Goal: Task Accomplishment & Management: Manage account settings

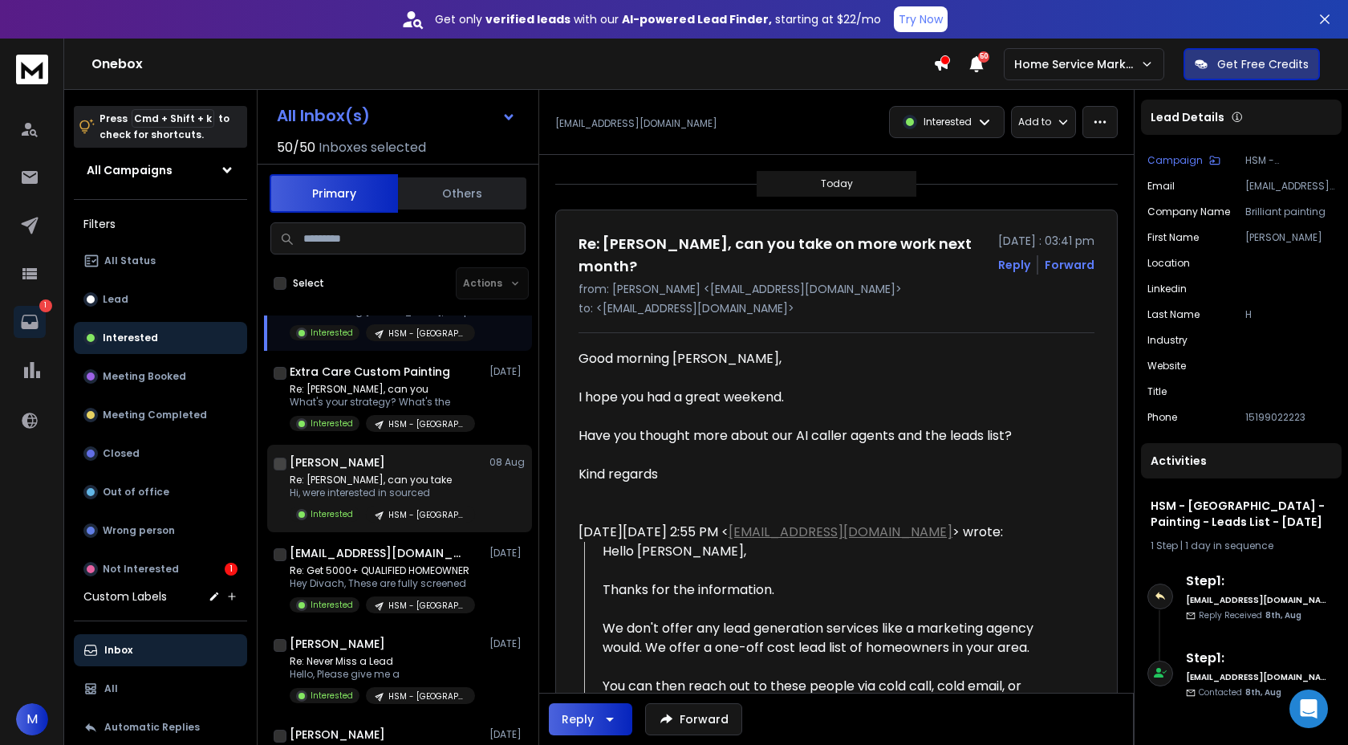
scroll to position [595, 0]
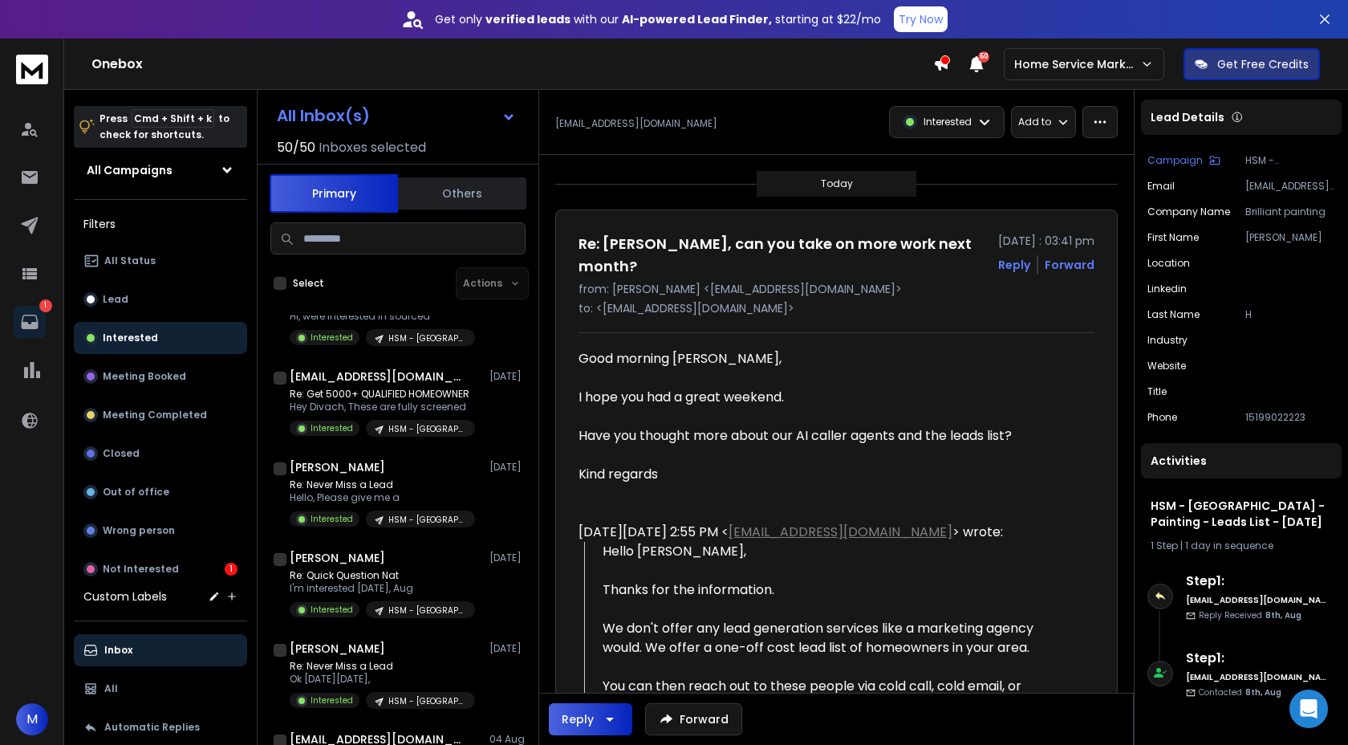
click at [383, 238] on input at bounding box center [397, 238] width 255 height 32
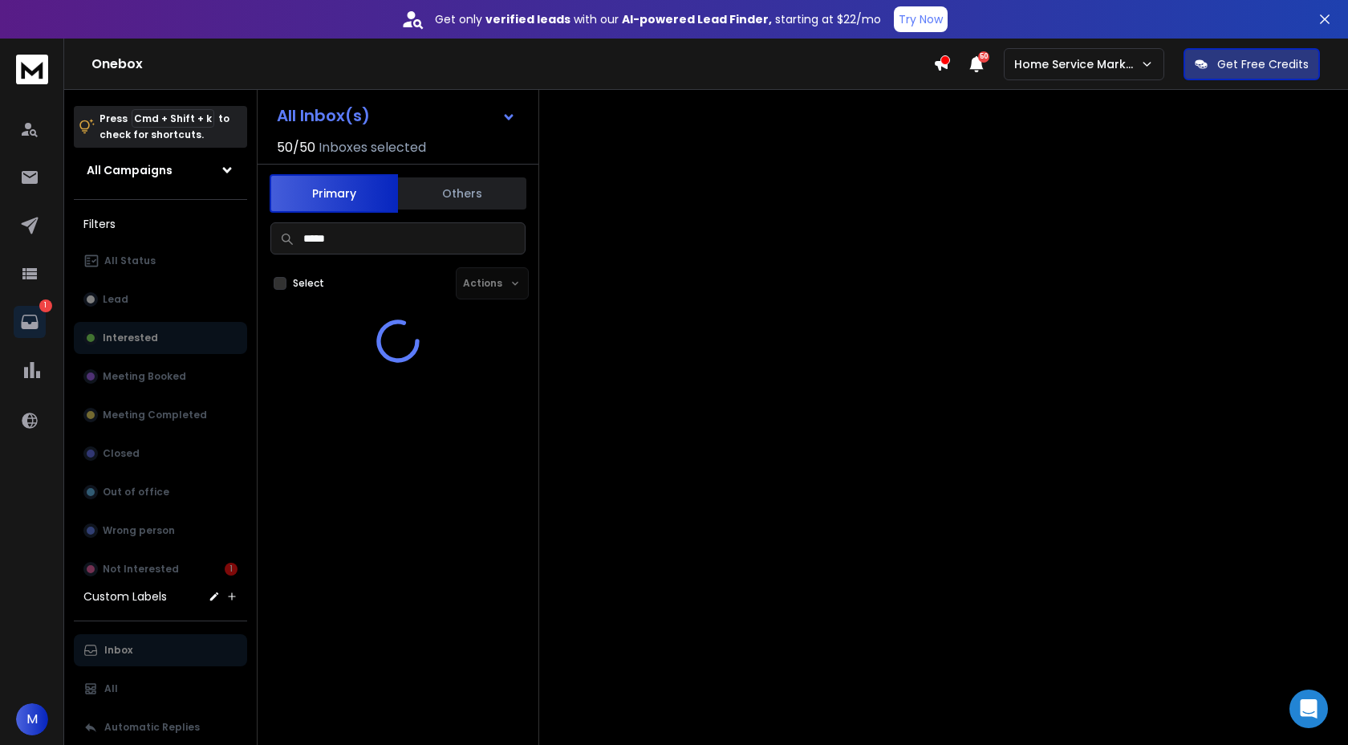
scroll to position [0, 0]
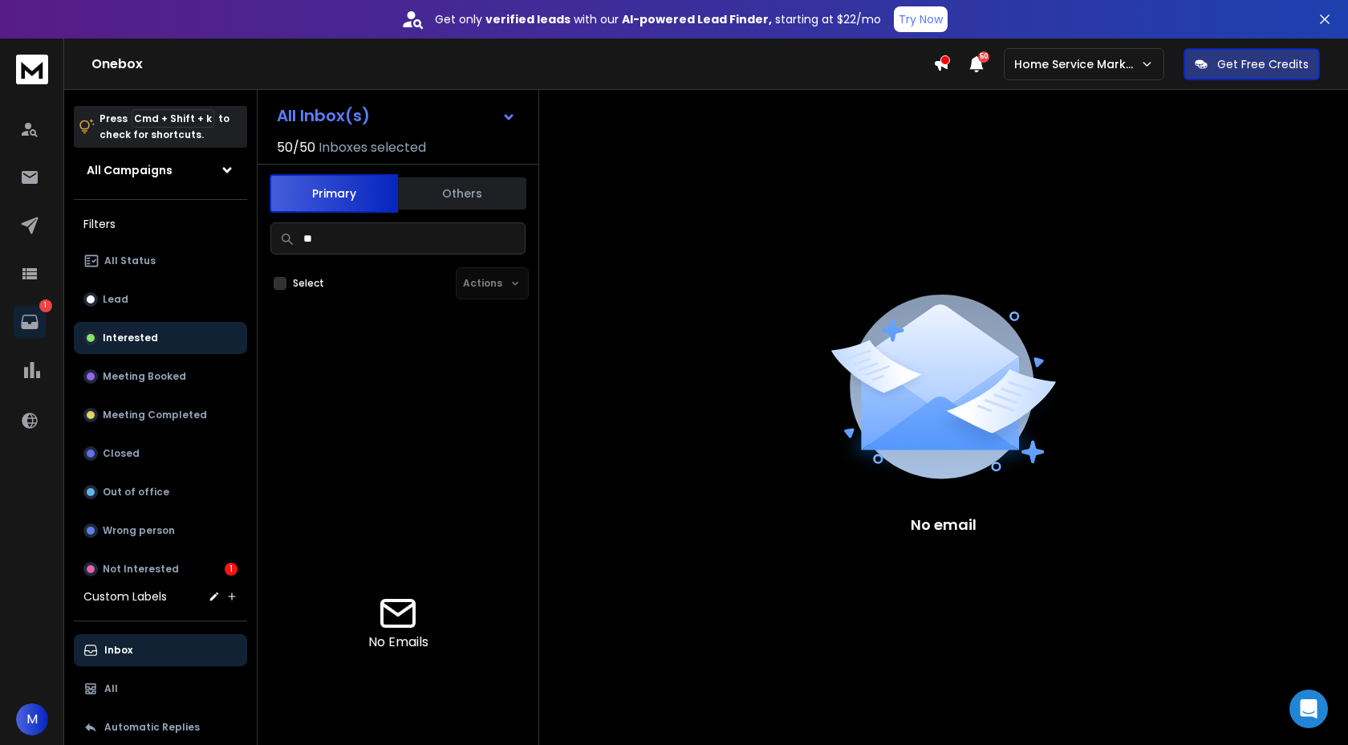
type input "*"
click at [26, 216] on icon at bounding box center [29, 225] width 19 height 19
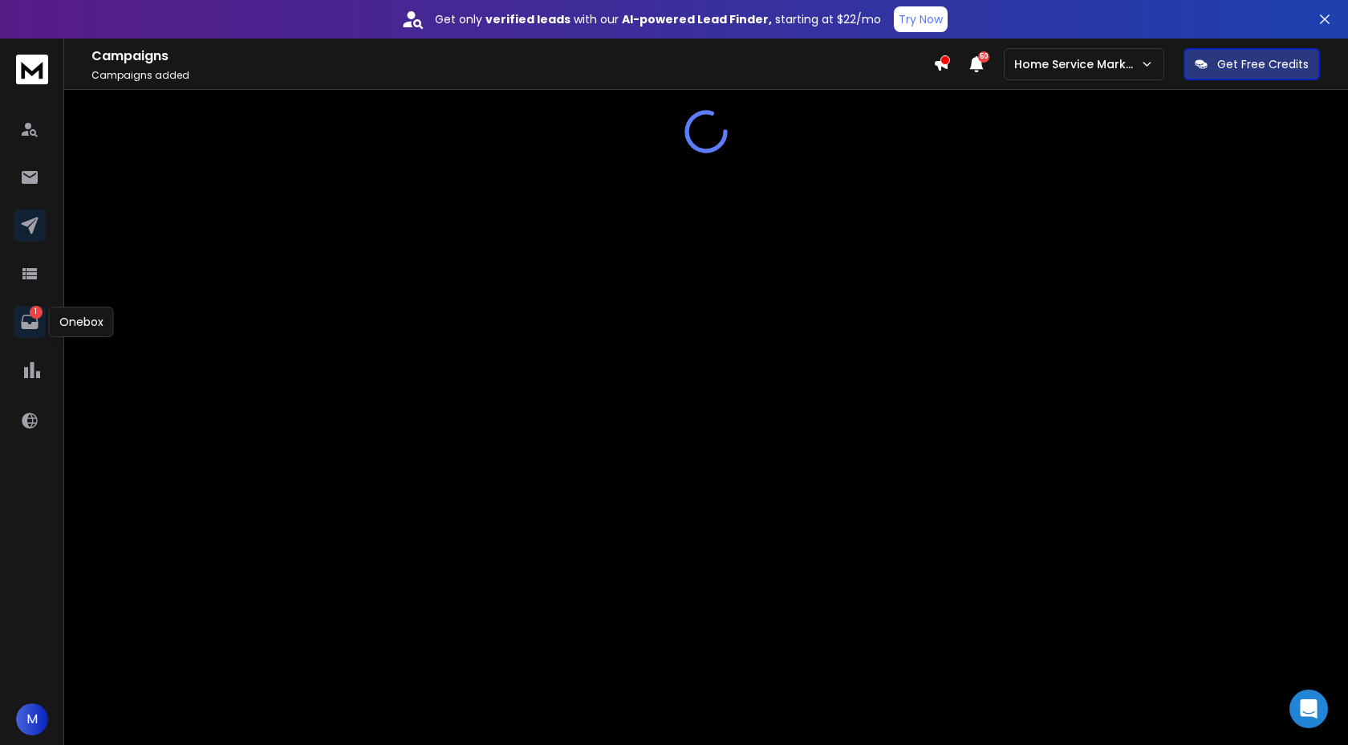
click at [22, 319] on icon at bounding box center [29, 321] width 19 height 19
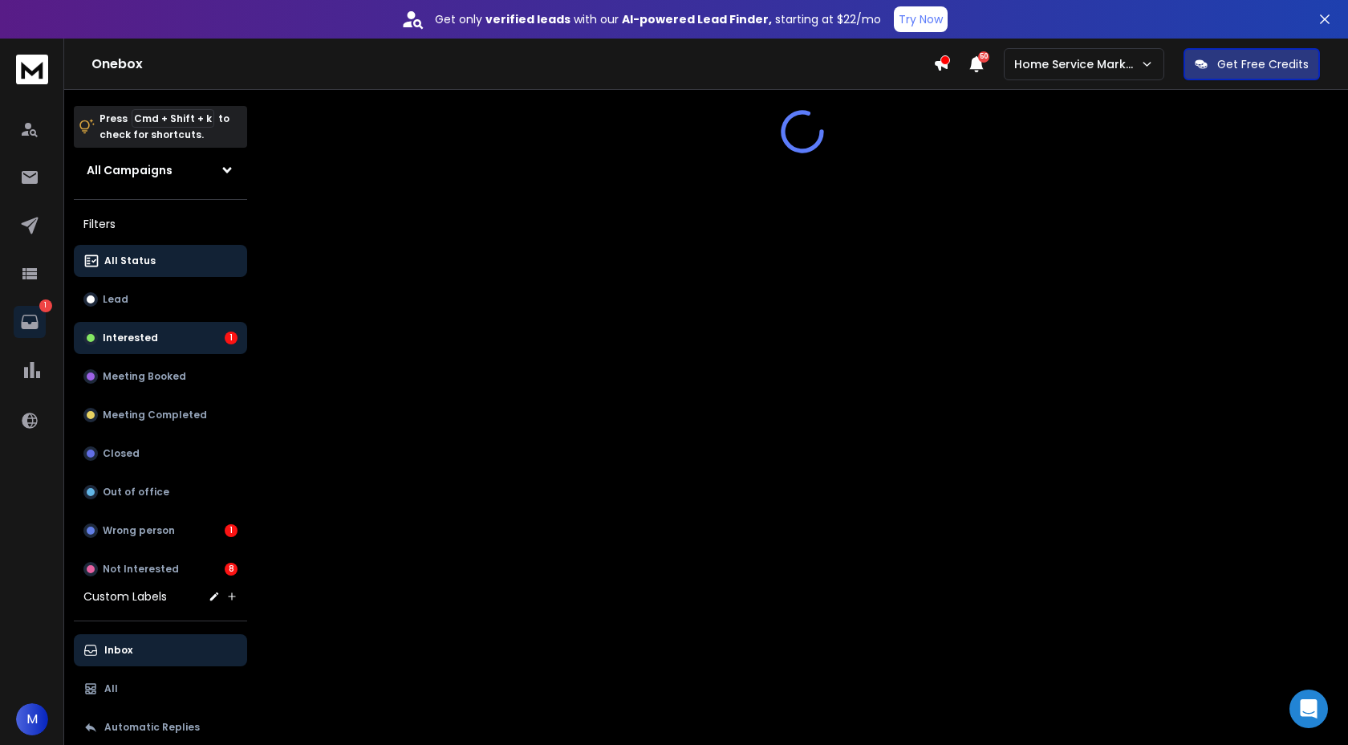
click at [183, 340] on button "Interested 1" at bounding box center [160, 338] width 173 height 32
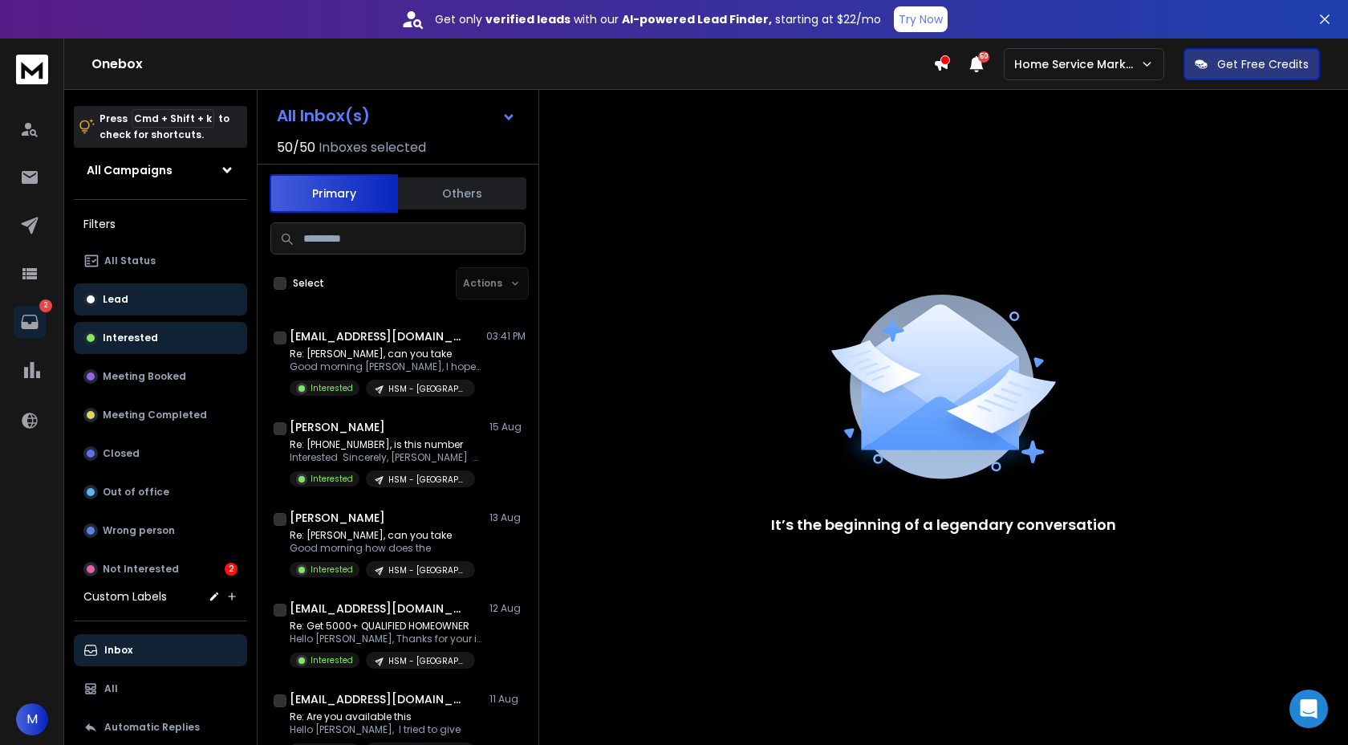
click at [153, 303] on button "Lead" at bounding box center [160, 299] width 173 height 32
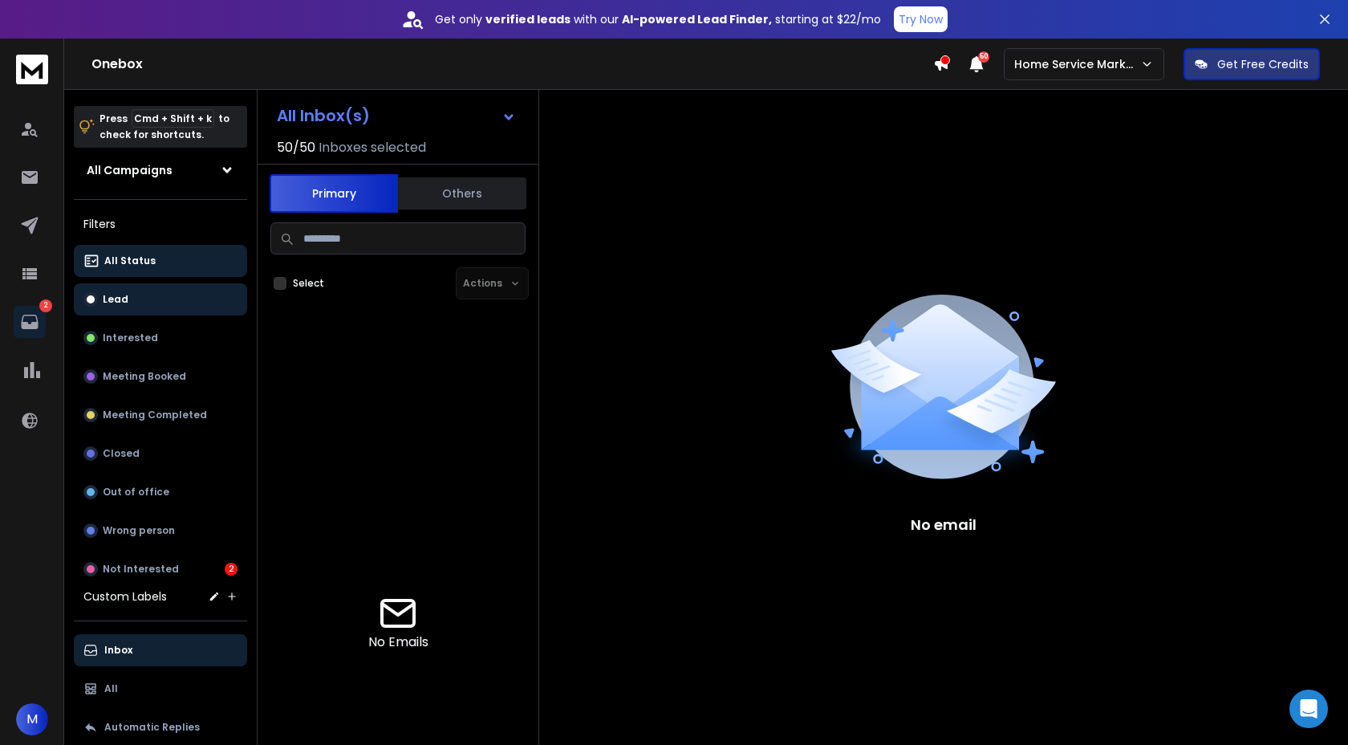
click at [148, 263] on p "All Status" at bounding box center [129, 260] width 51 height 13
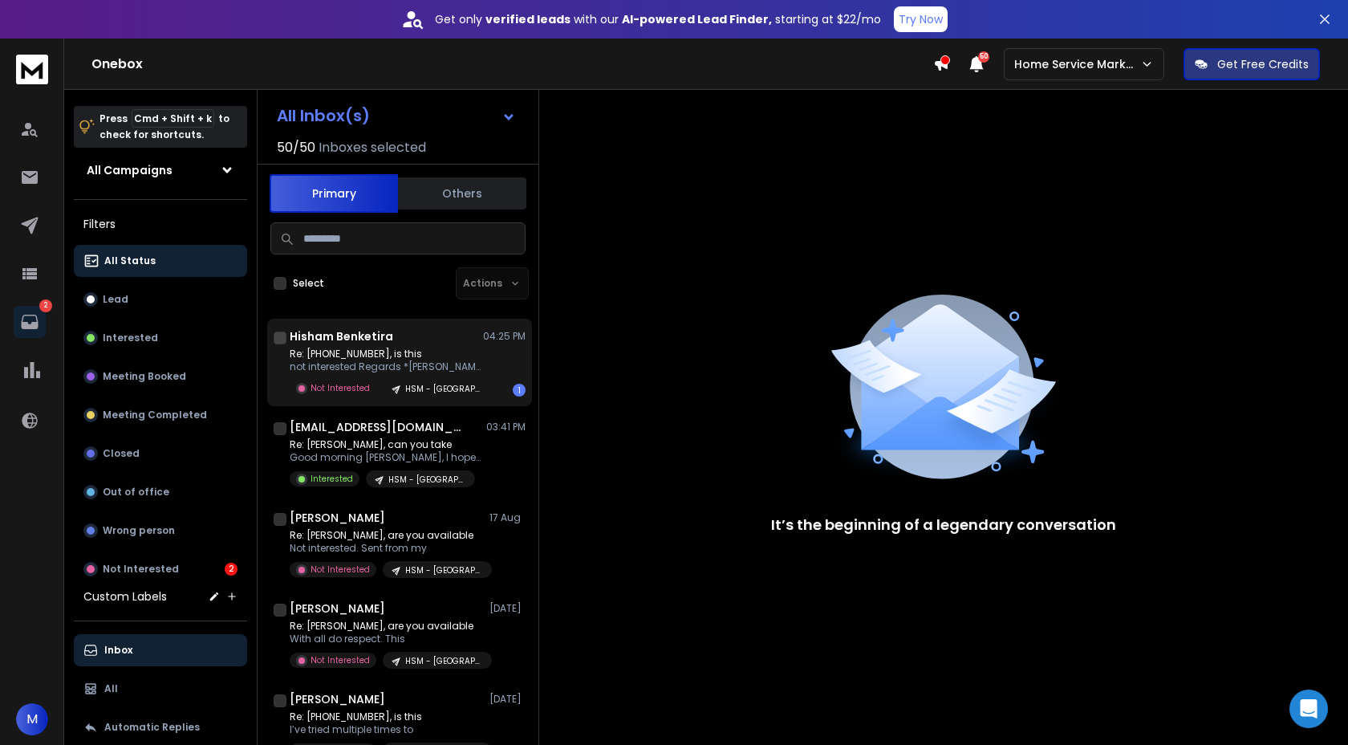
click at [429, 356] on p "Re: [PHONE_NUMBER], is this" at bounding box center [386, 353] width 193 height 13
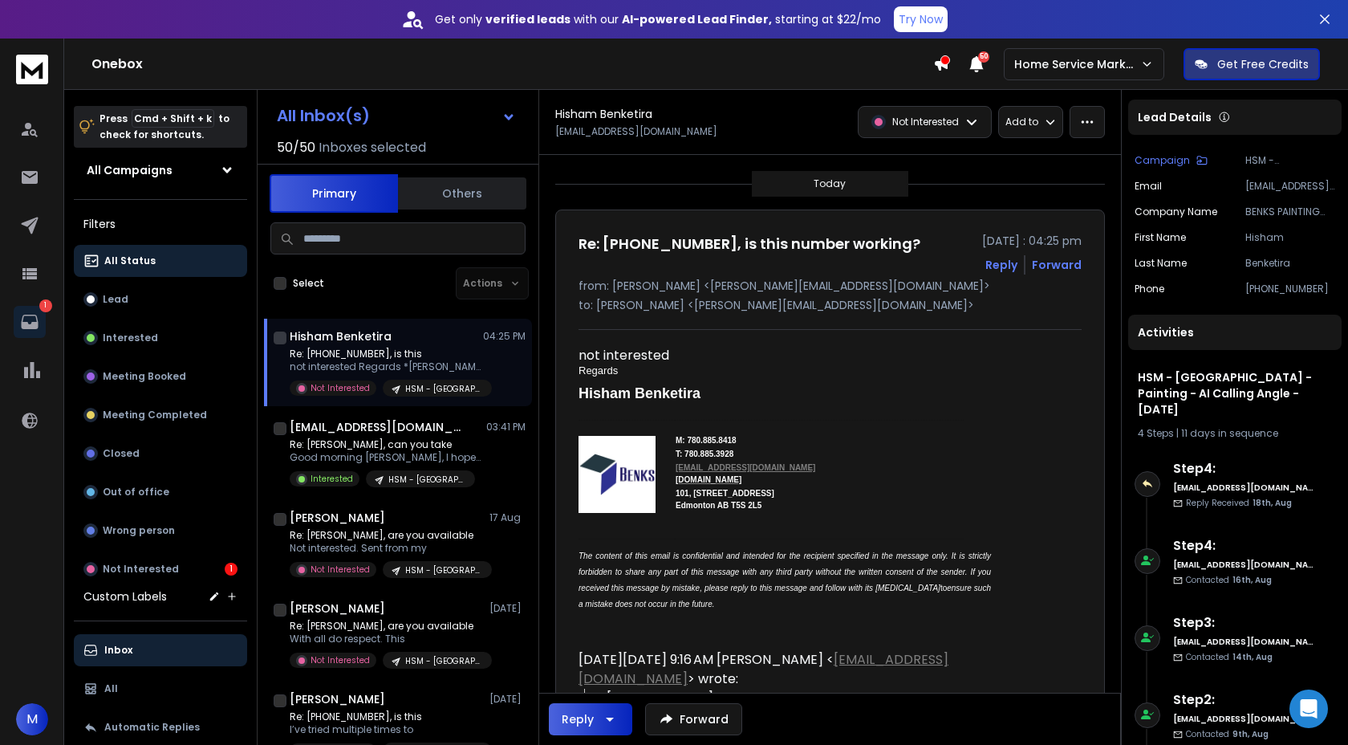
click at [1105, 136] on button "button" at bounding box center [1087, 122] width 35 height 32
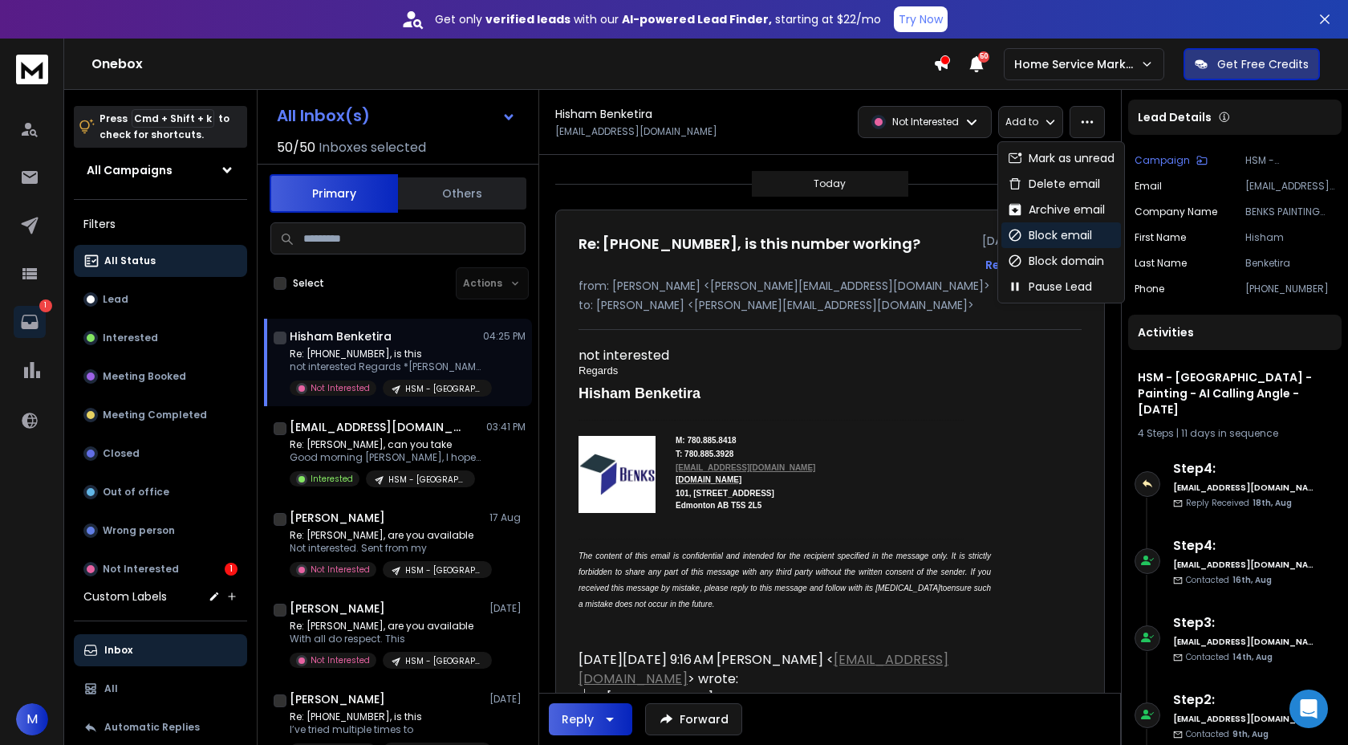
click at [1067, 233] on div "Block email" at bounding box center [1050, 235] width 84 height 16
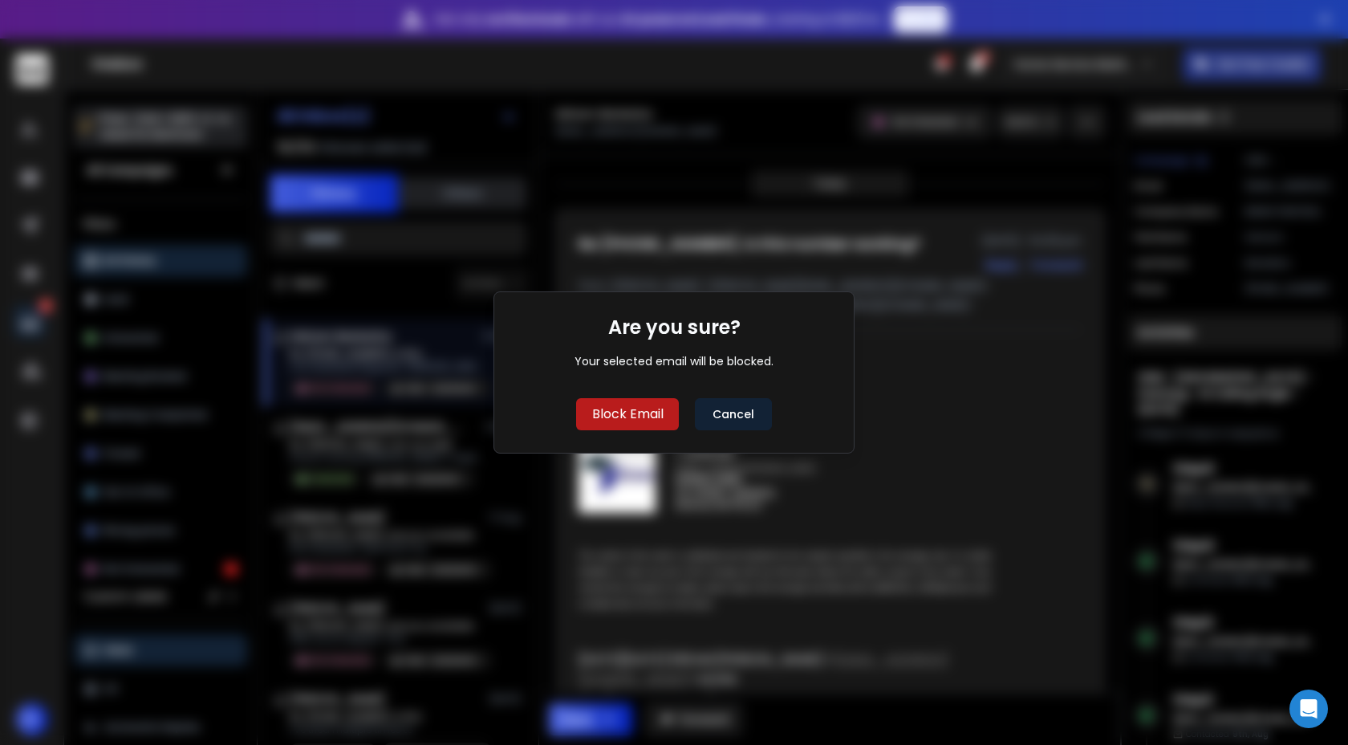
click at [640, 401] on button "Block Email" at bounding box center [627, 414] width 103 height 32
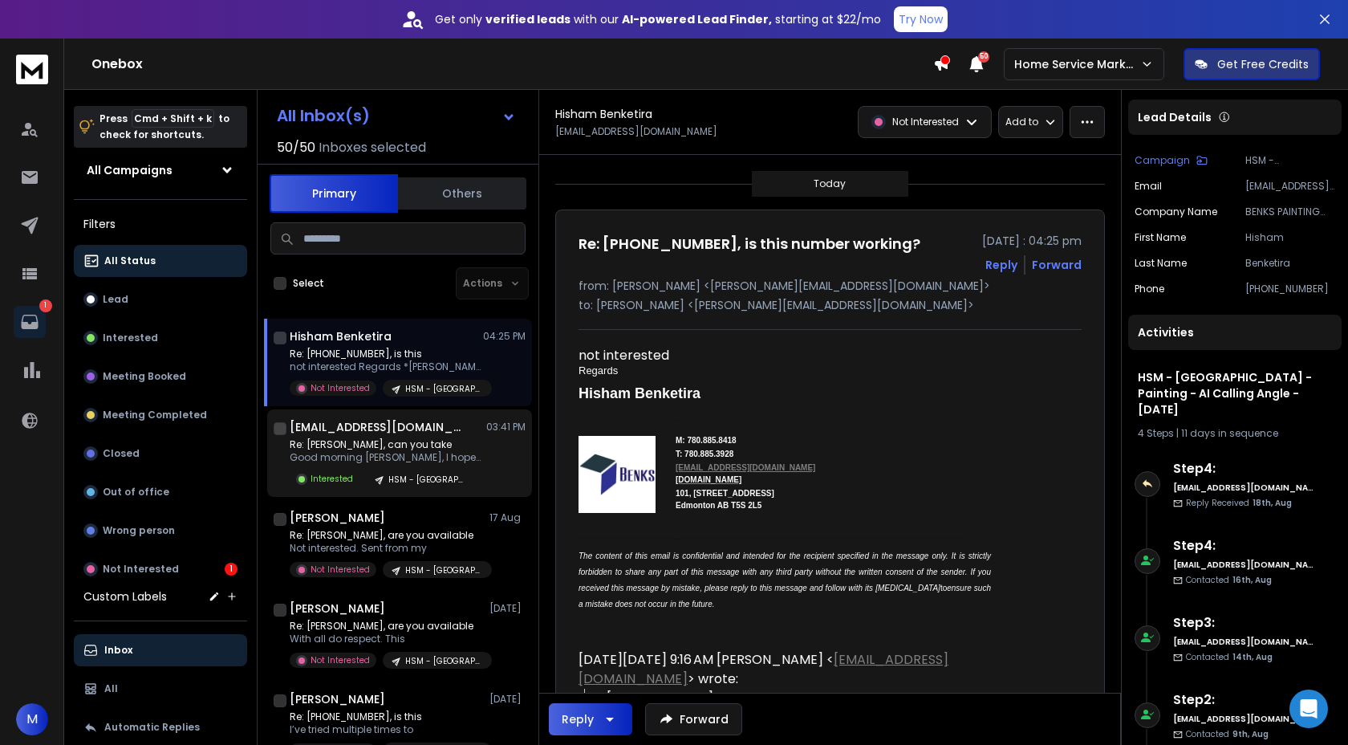
click at [384, 417] on div "[EMAIL_ADDRESS][DOMAIN_NAME] 03:41 PM Re: [PERSON_NAME], can you take Good morn…" at bounding box center [399, 452] width 265 height 87
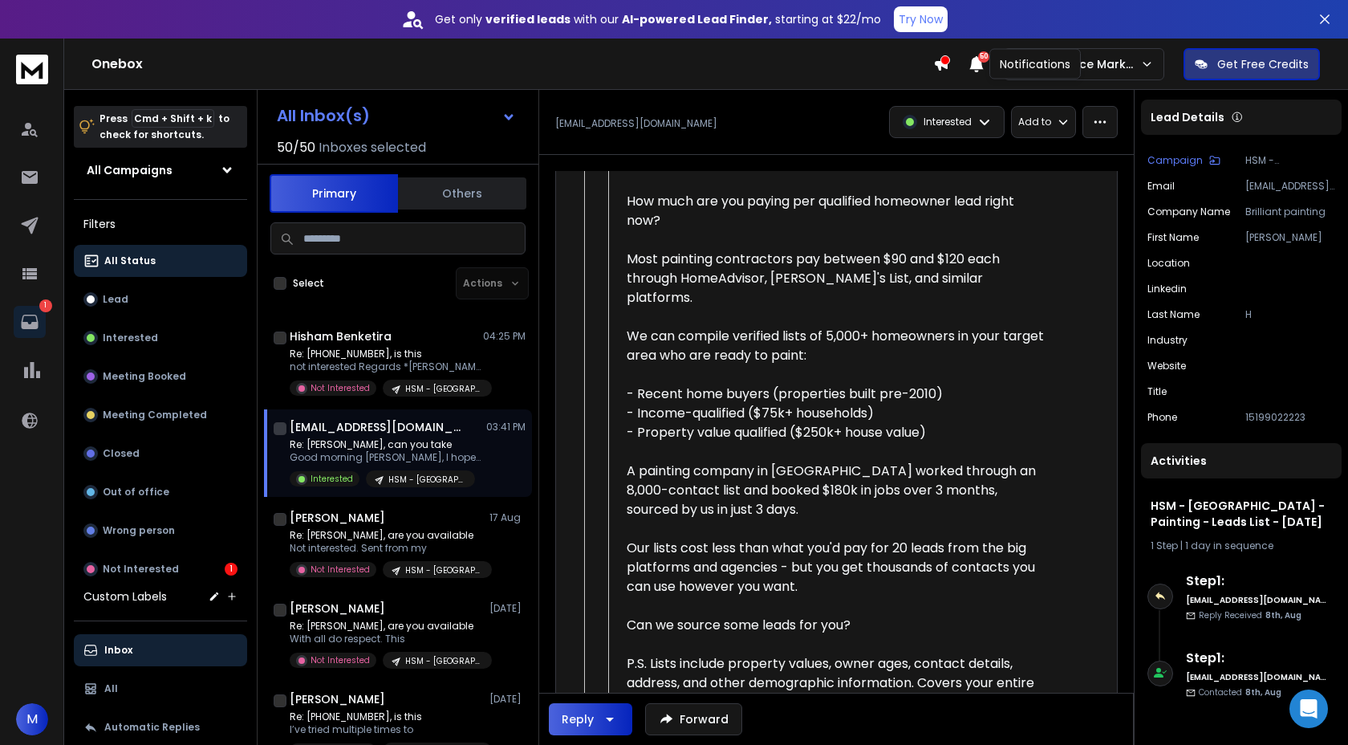
click at [982, 70] on icon at bounding box center [977, 64] width 16 height 16
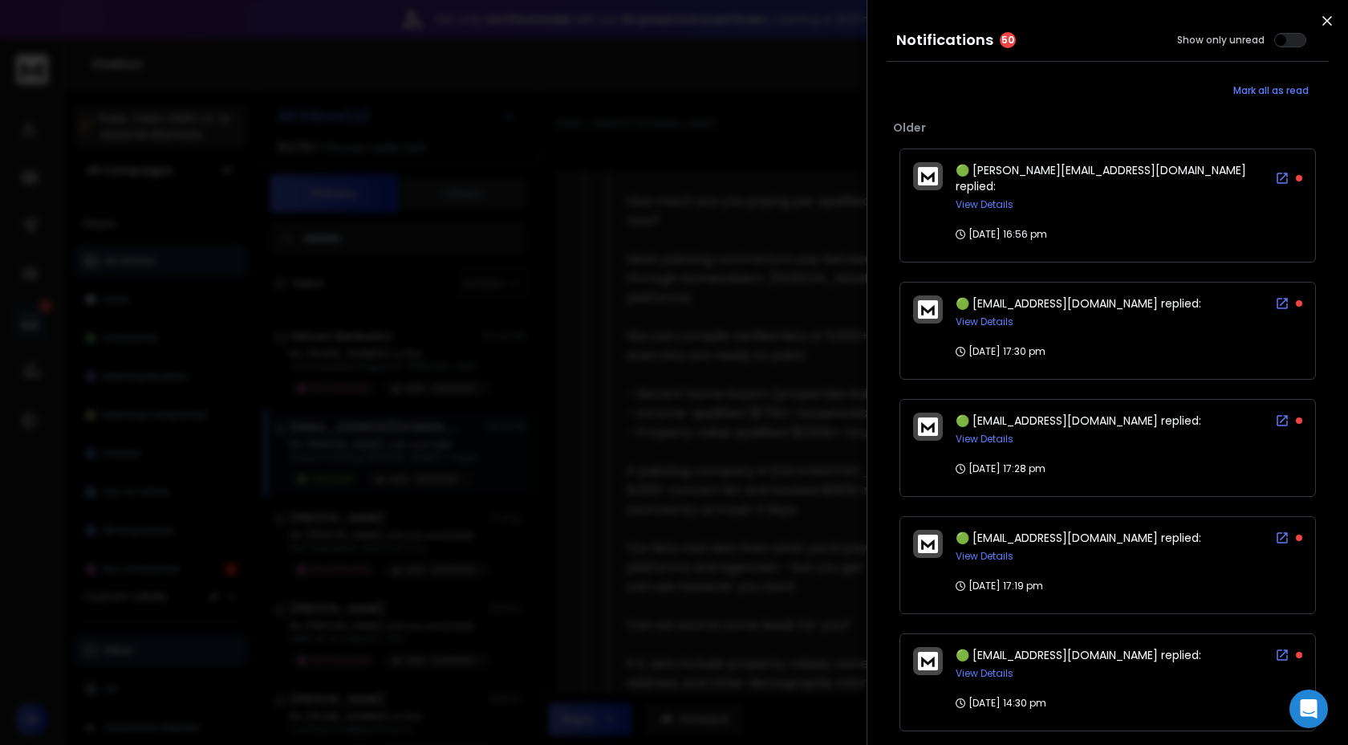
click at [1326, 16] on icon "button" at bounding box center [1327, 21] width 16 height 16
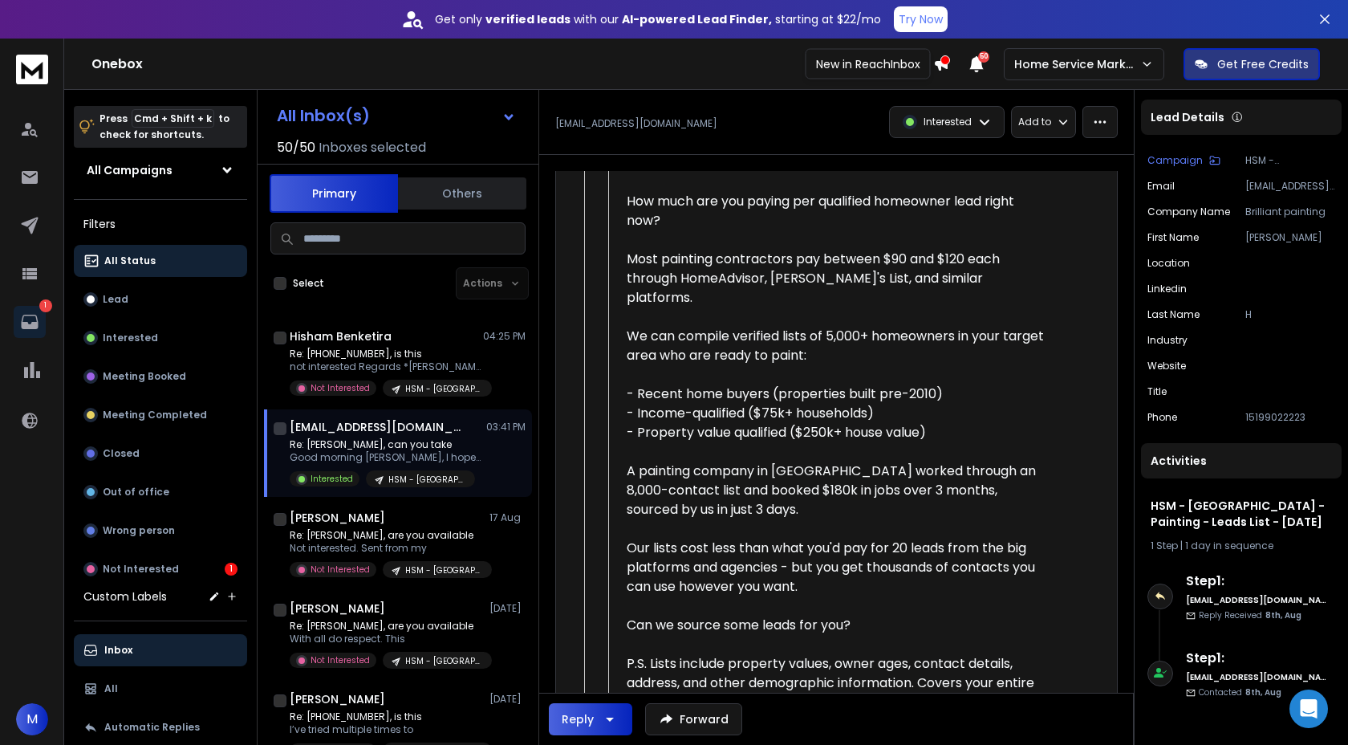
click at [940, 71] on icon at bounding box center [941, 64] width 16 height 16
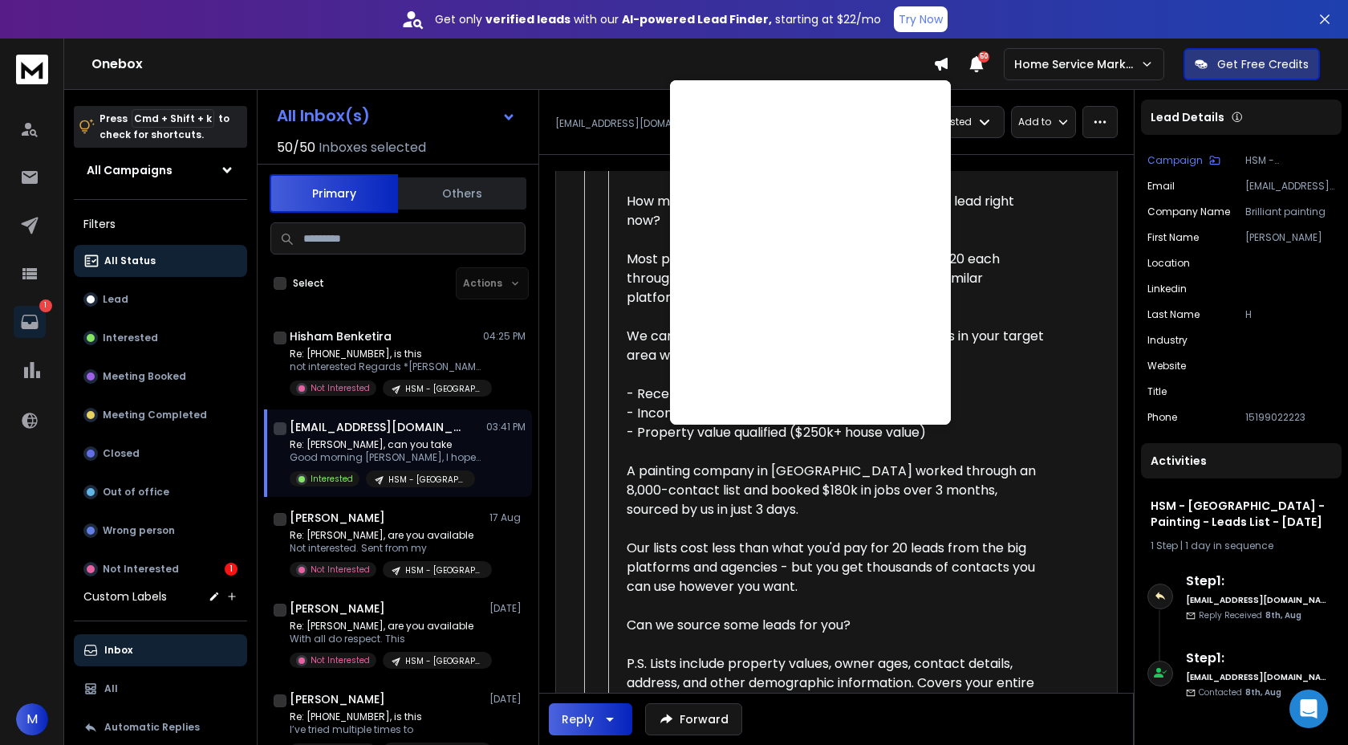
click at [743, 40] on div "Onebox 50 Home Service Marketing Get Free Credits" at bounding box center [674, 64] width 1348 height 51
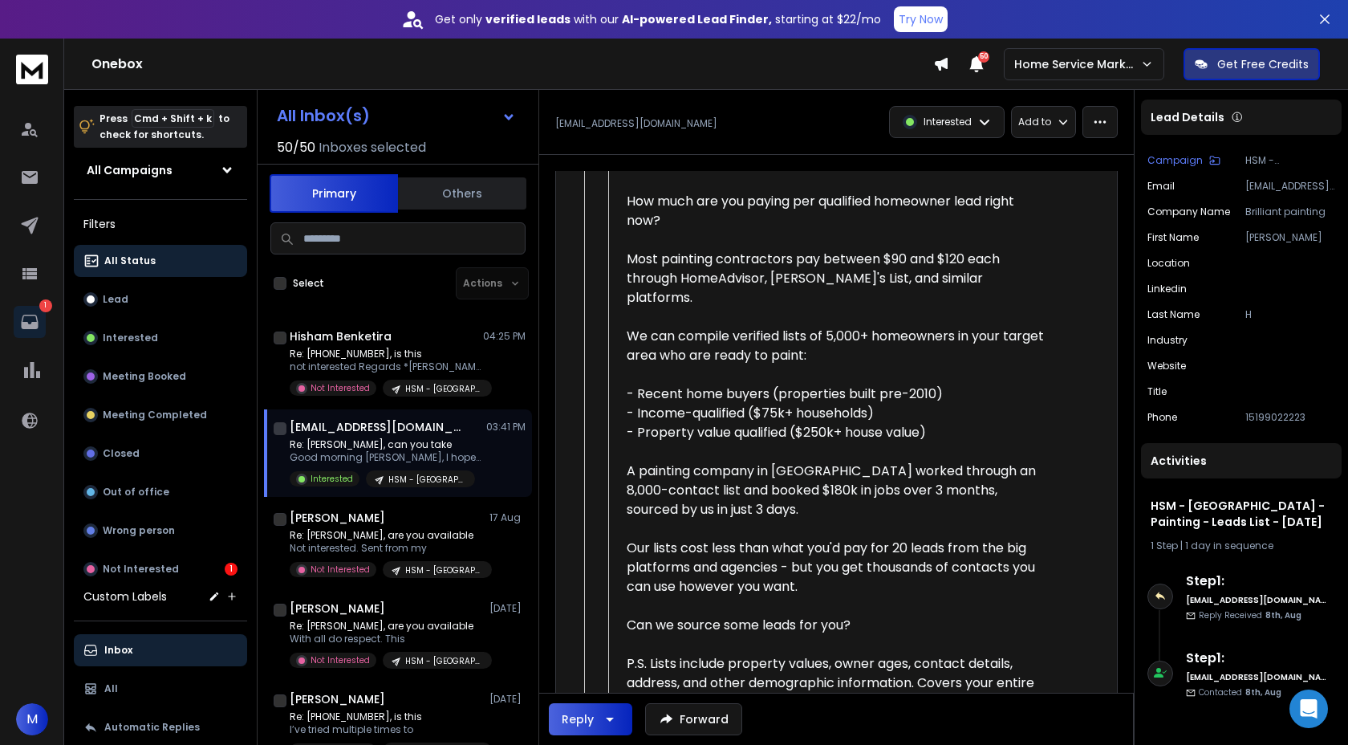
click at [1326, 23] on icon at bounding box center [1325, 19] width 14 height 14
